Goal: Navigation & Orientation: Find specific page/section

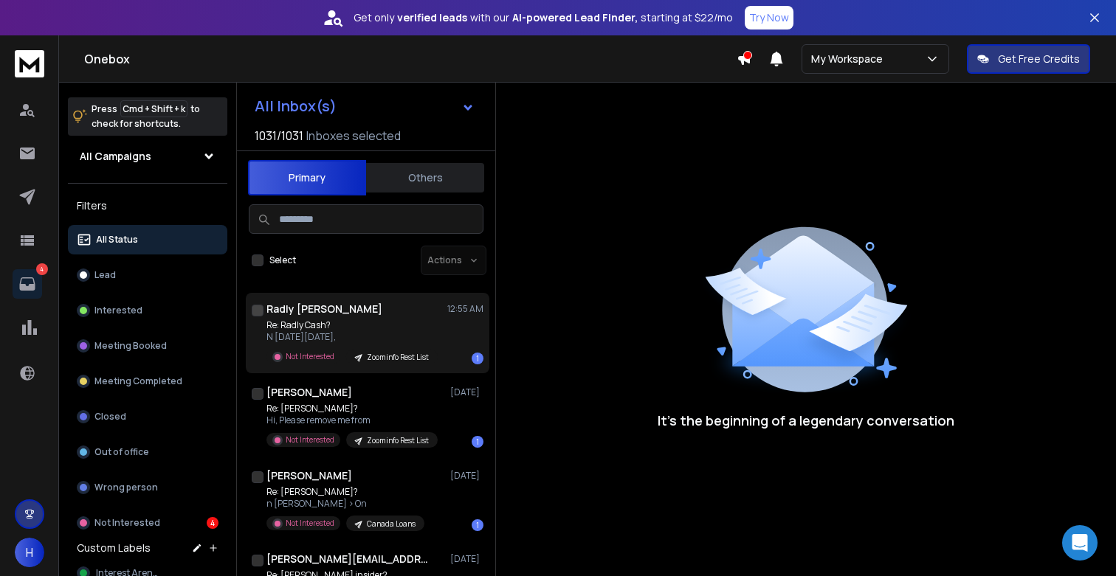
click at [367, 314] on div "Radly [PERSON_NAME] 12:55 AM" at bounding box center [374, 309] width 217 height 15
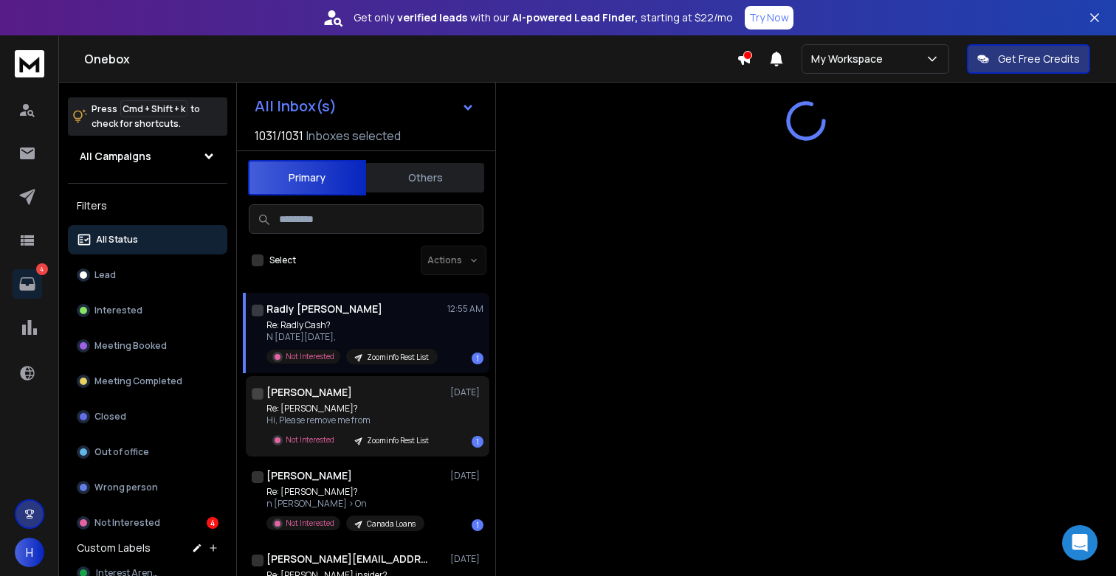
click at [366, 412] on p "Re: [PERSON_NAME]?" at bounding box center [351, 409] width 171 height 12
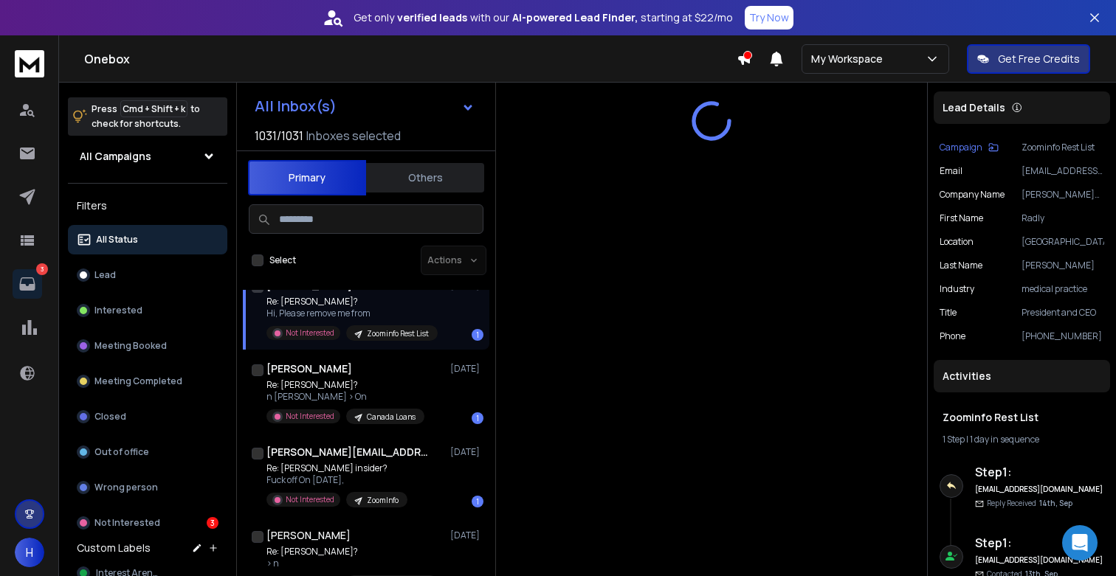
scroll to position [111, 0]
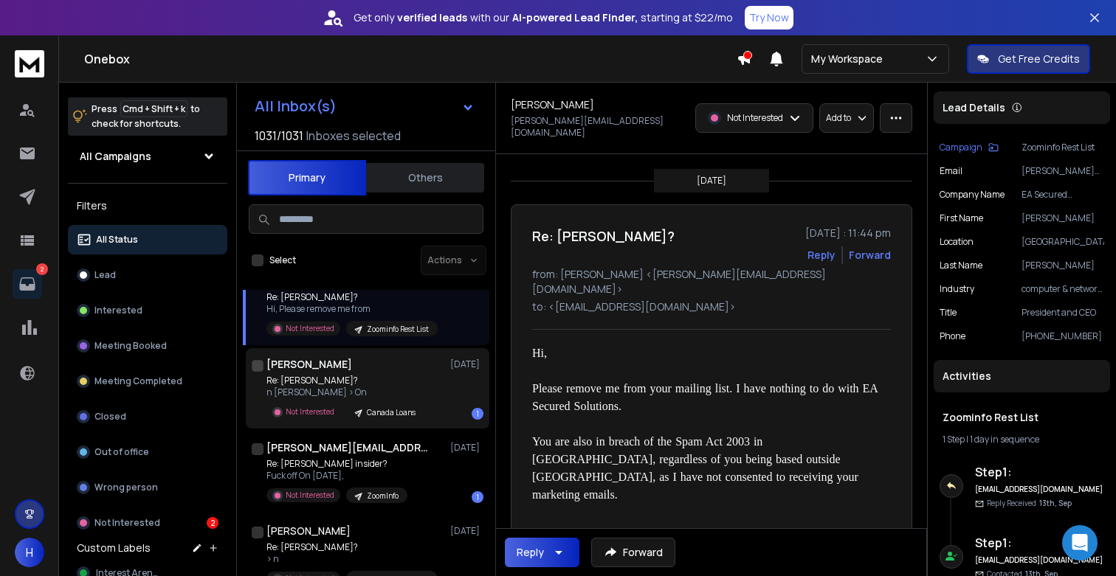
click at [367, 371] on div "[PERSON_NAME] [DATE] Re: [PERSON_NAME]? n [PERSON_NAME] > On Not Interested Can…" at bounding box center [374, 388] width 217 height 63
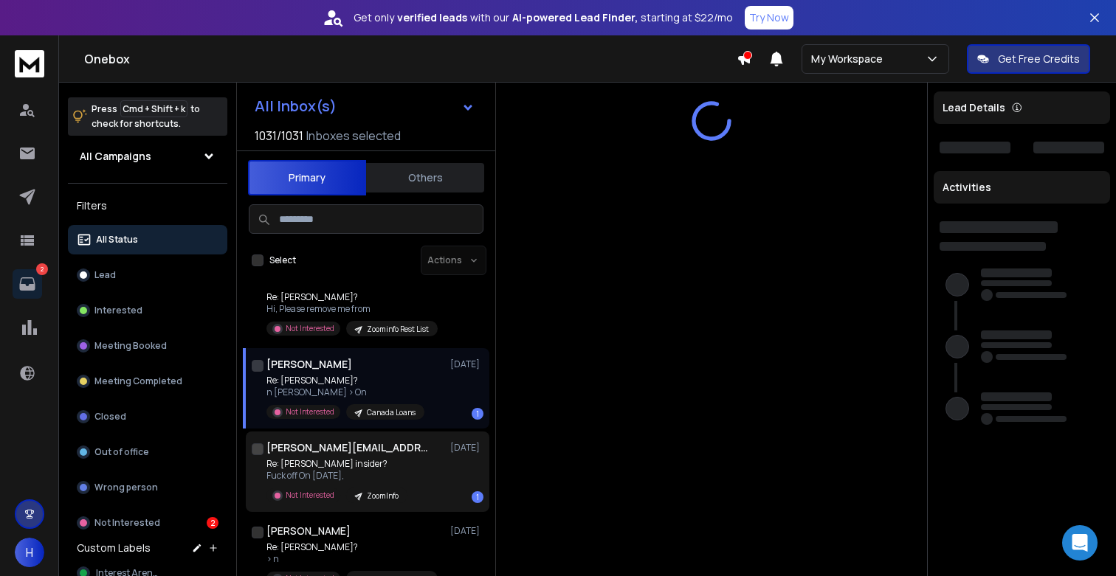
click at [367, 468] on p "Re: [PERSON_NAME] insider?" at bounding box center [336, 464] width 141 height 12
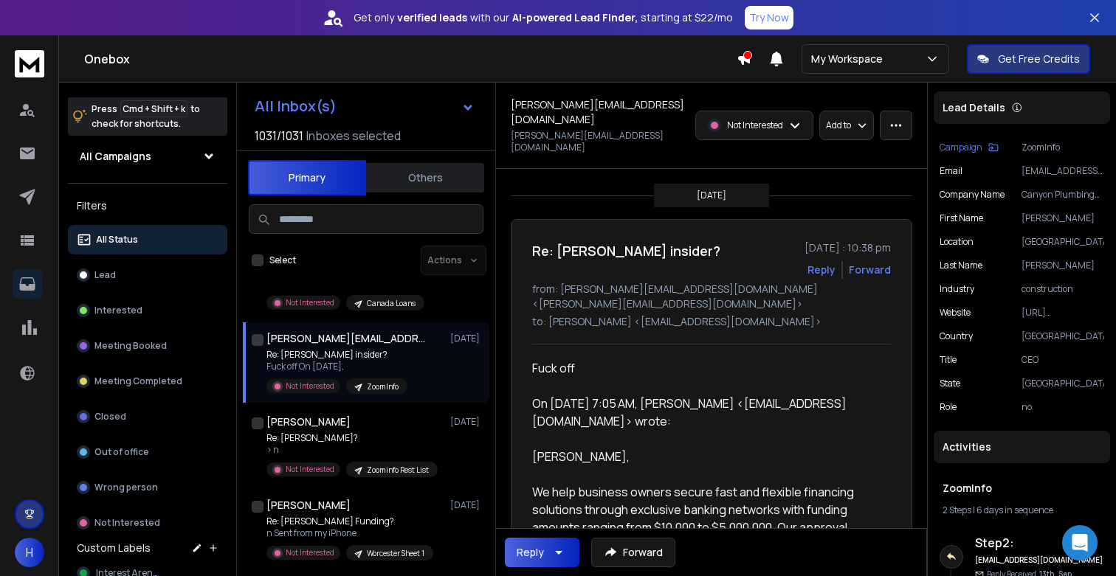
scroll to position [230, 0]
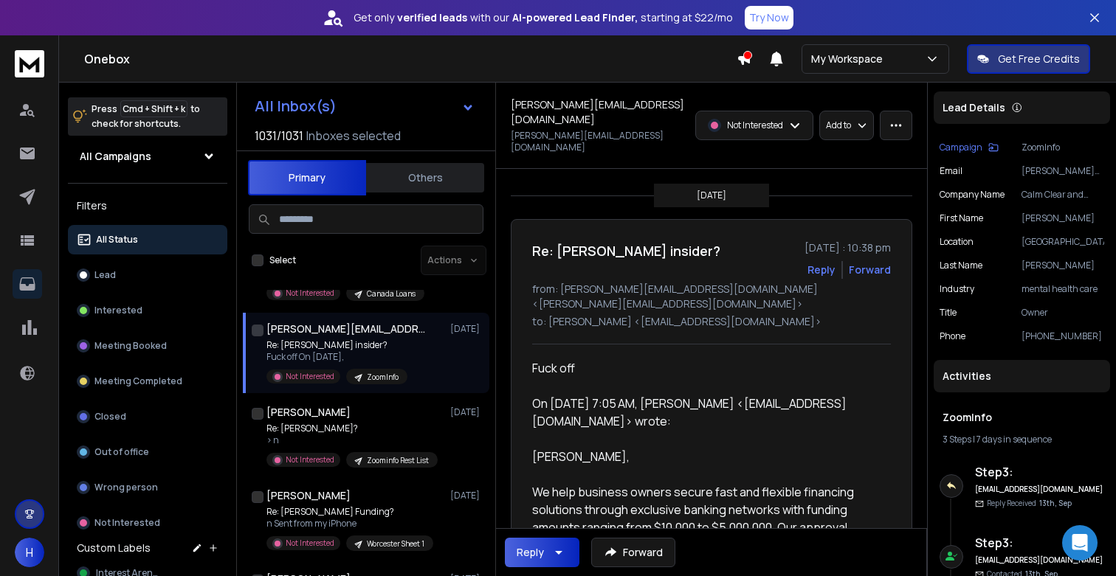
click at [421, 174] on button "Others" at bounding box center [425, 178] width 118 height 32
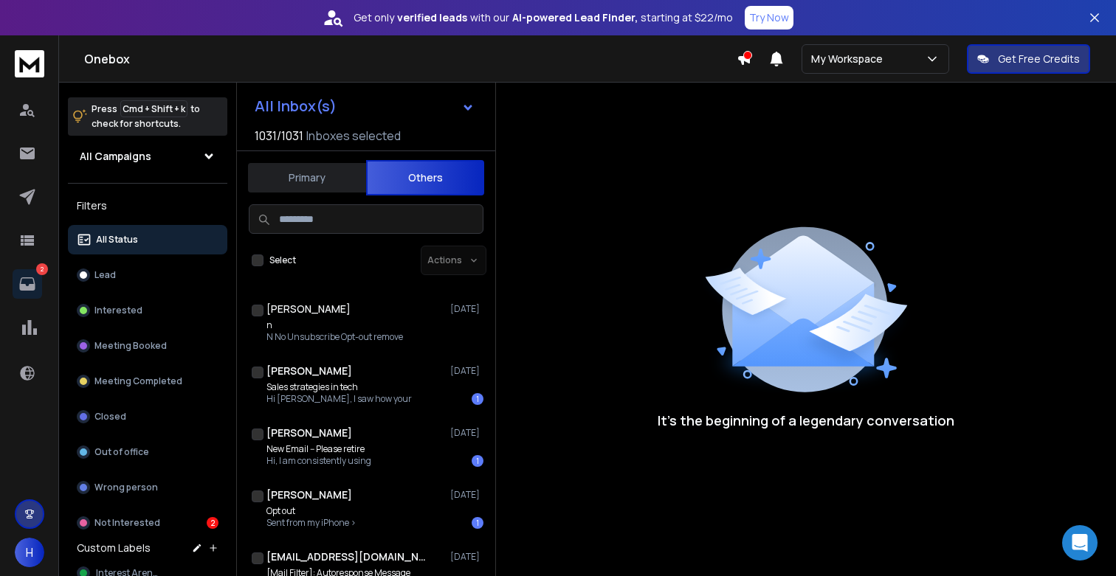
click at [306, 159] on div "All Inbox(s) 1031 / 1031 Inboxes selected Primary Others Select Actions [PERSON…" at bounding box center [366, 371] width 258 height 576
click at [306, 172] on button "Primary" at bounding box center [307, 178] width 118 height 32
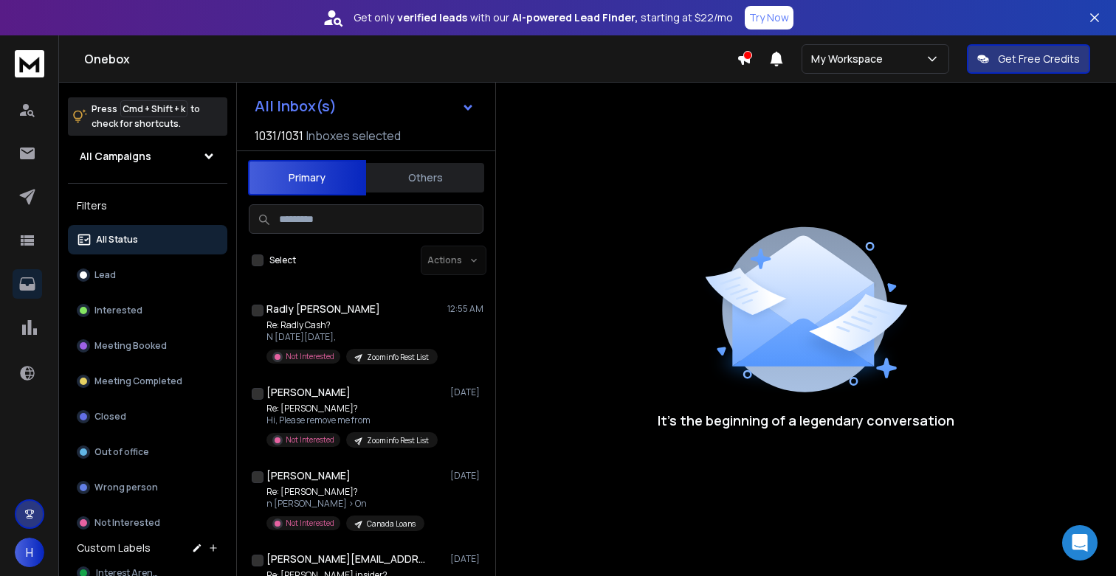
click at [370, 138] on h3 "Inboxes selected" at bounding box center [353, 136] width 94 height 18
click at [384, 166] on button "Others" at bounding box center [425, 178] width 118 height 32
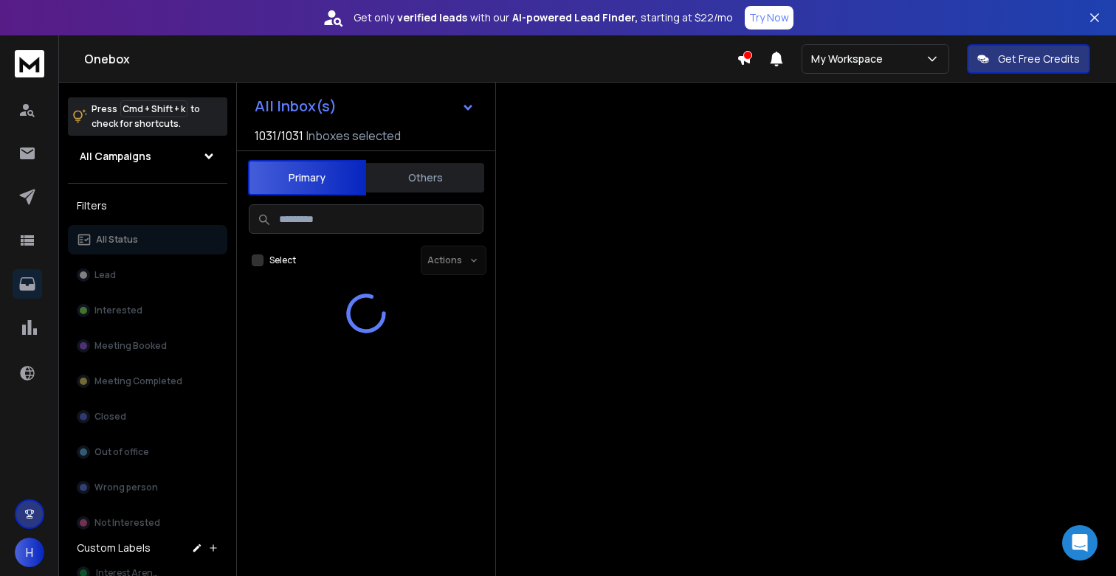
click at [334, 165] on button "Primary" at bounding box center [307, 177] width 118 height 35
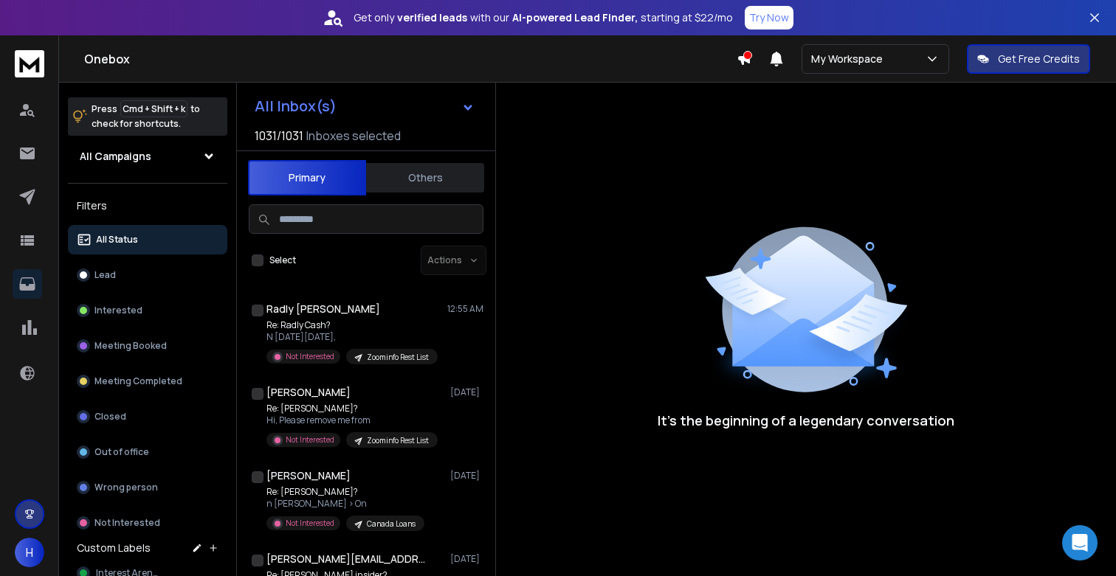
click at [424, 181] on button "Others" at bounding box center [425, 178] width 118 height 32
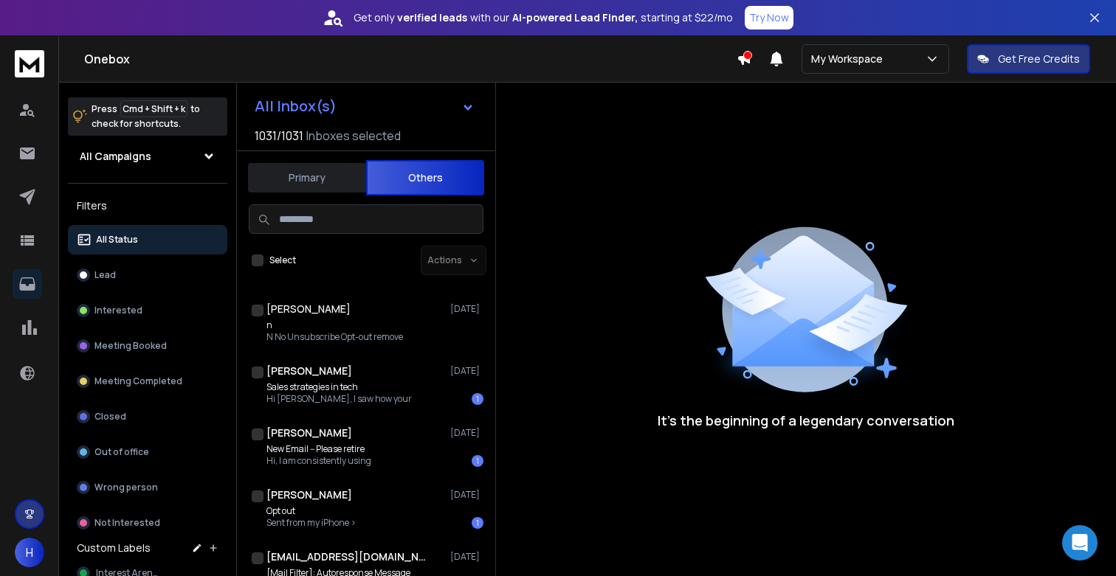
click at [318, 179] on button "Primary" at bounding box center [307, 178] width 118 height 32
